Goal: Navigation & Orientation: Find specific page/section

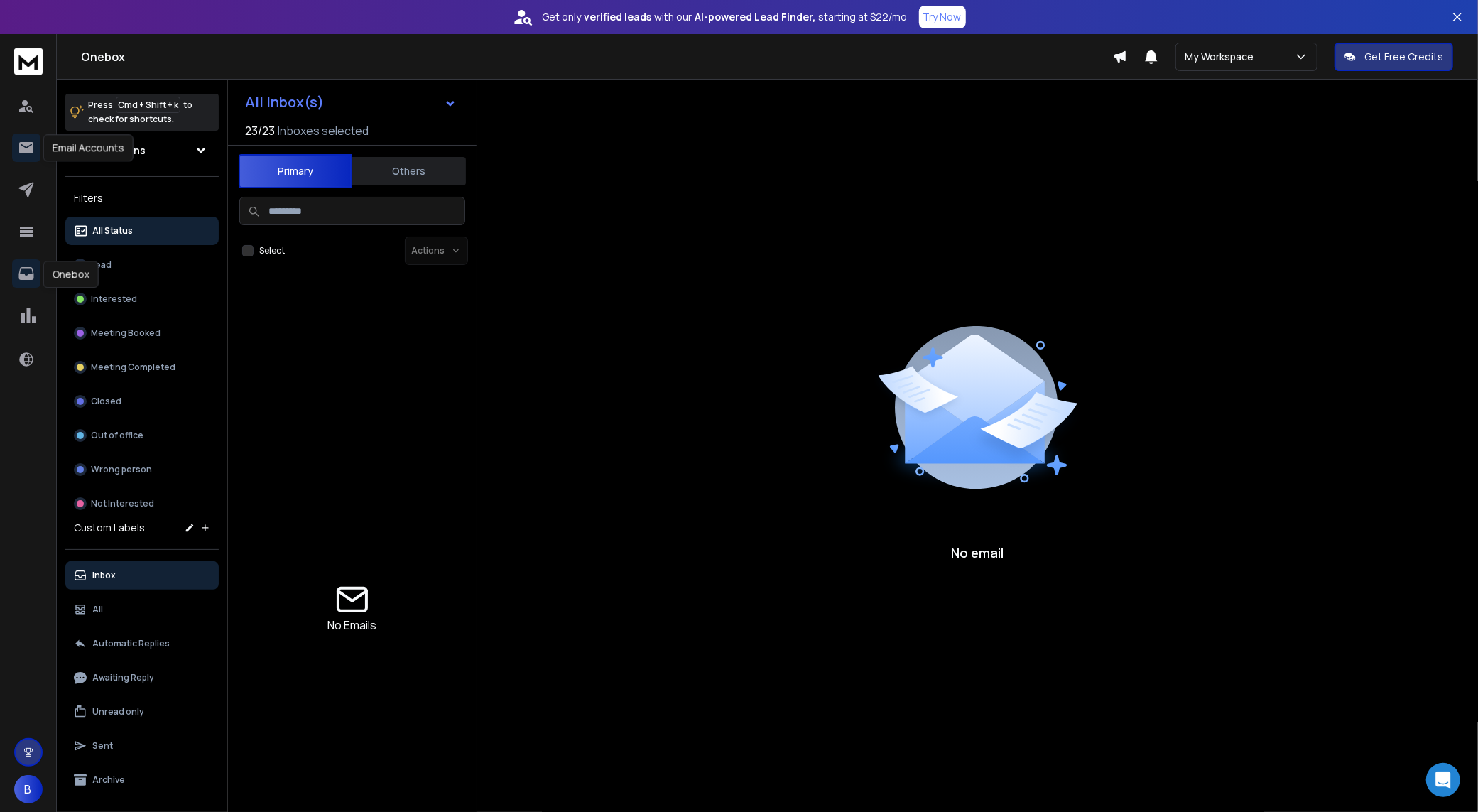
click at [21, 139] on icon at bounding box center [26, 147] width 17 height 17
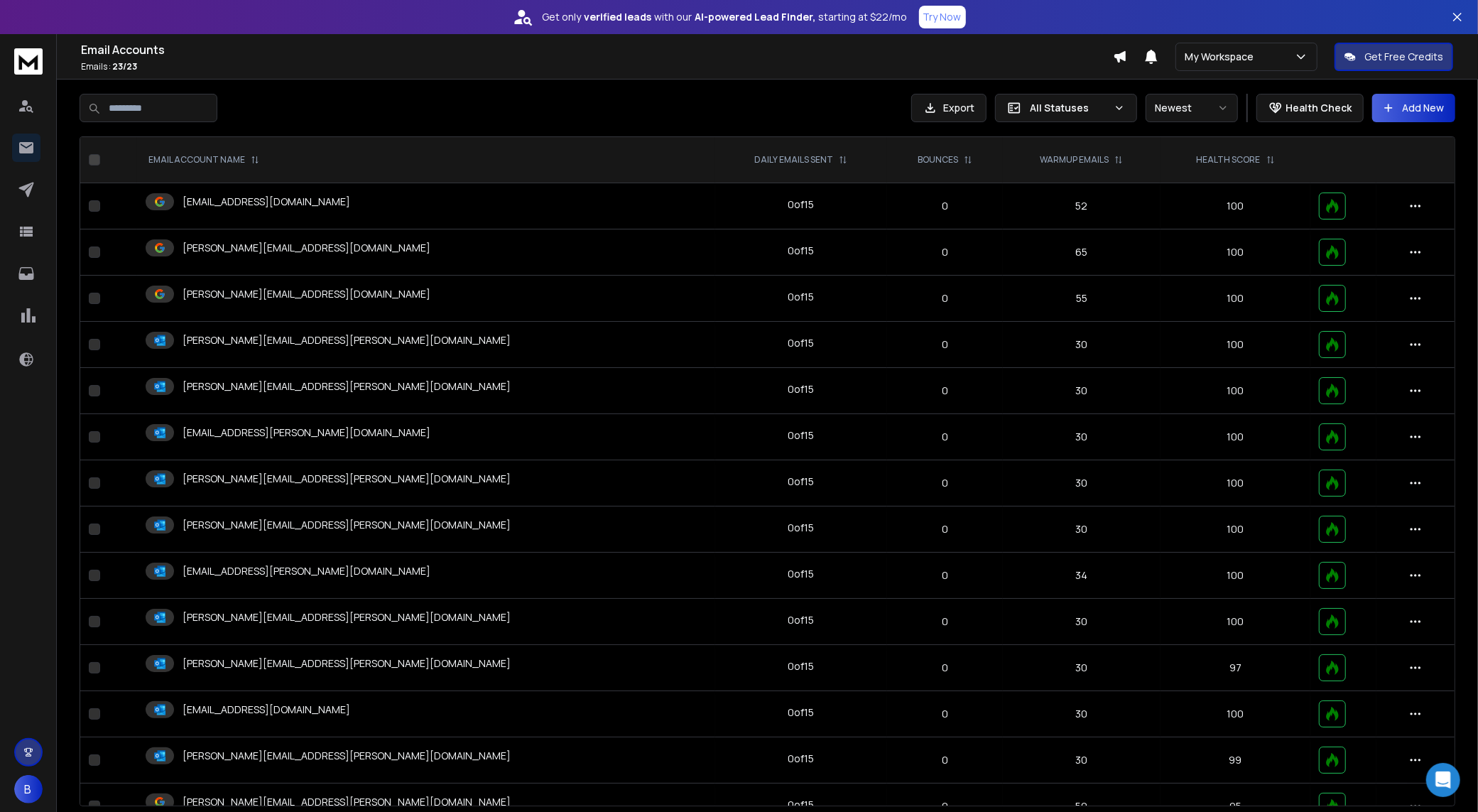
scroll to position [445, 0]
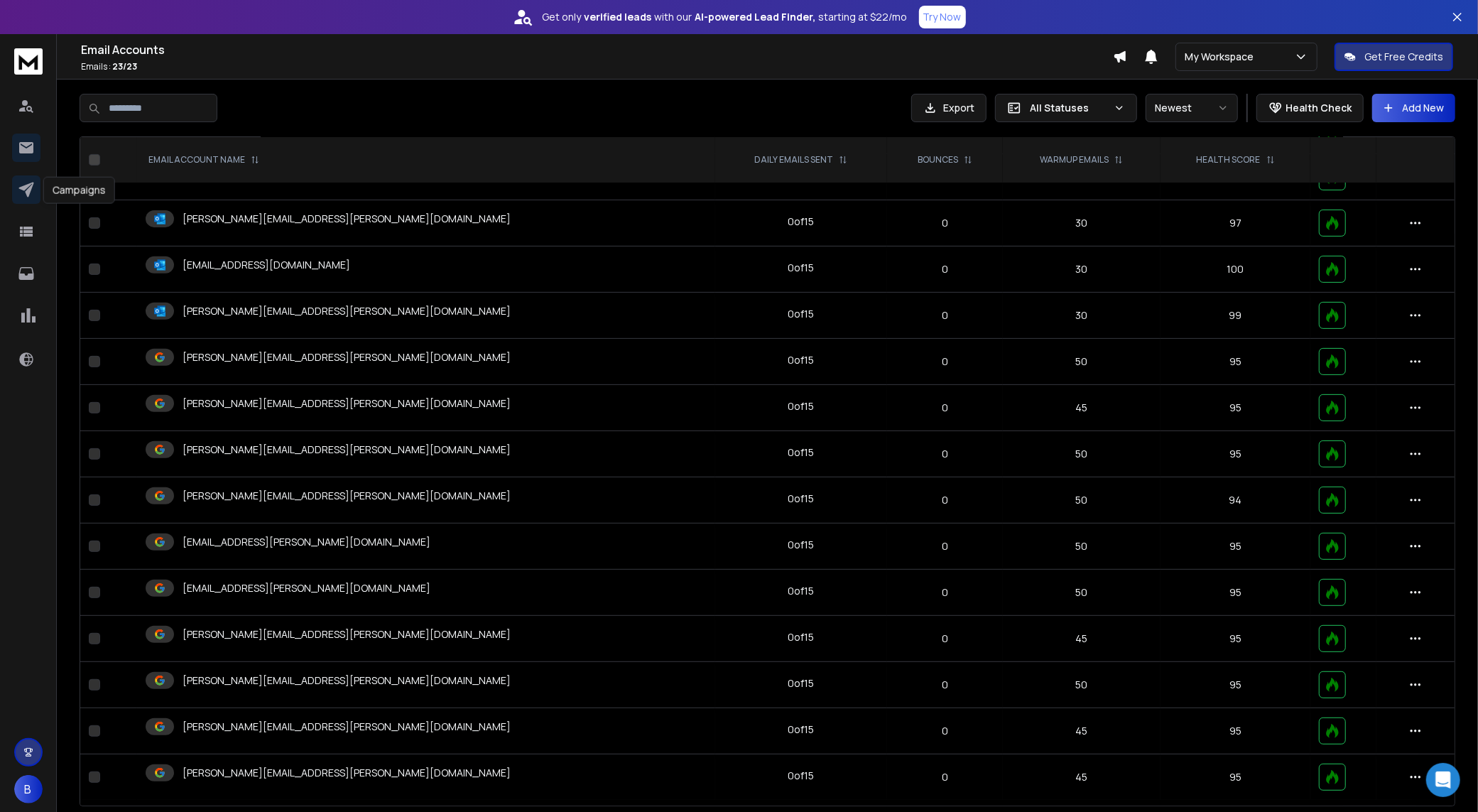
click at [31, 190] on icon at bounding box center [26, 189] width 17 height 17
